Goal: Task Accomplishment & Management: Use online tool/utility

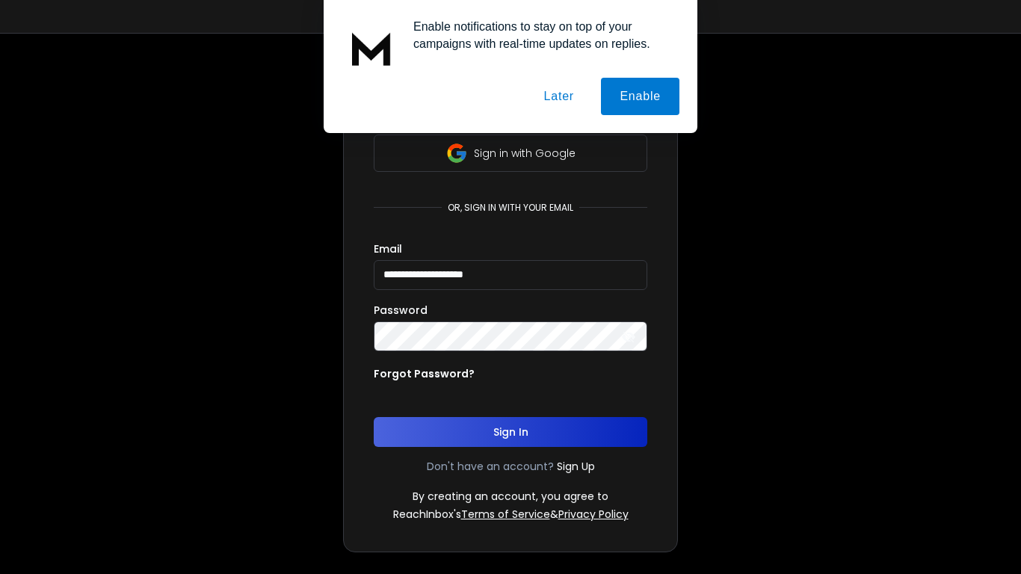
type input "**********"
click at [510, 431] on button "Sign In" at bounding box center [510, 432] width 273 height 30
